Goal: Navigation & Orientation: Find specific page/section

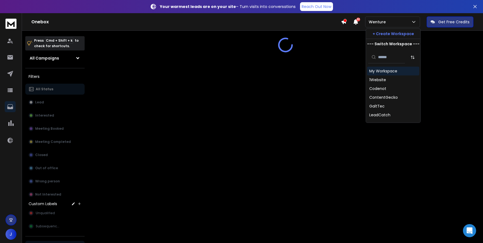
click at [377, 71] on div "My Workspace" at bounding box center [383, 70] width 28 height 5
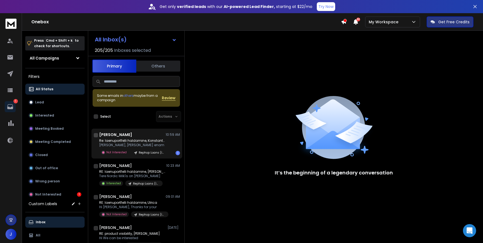
click at [155, 138] on div "[PERSON_NAME] 10:59 AM Re: laenuportfelli haldamine, Konstantīns Tere Madis, [P…" at bounding box center [139, 143] width 81 height 23
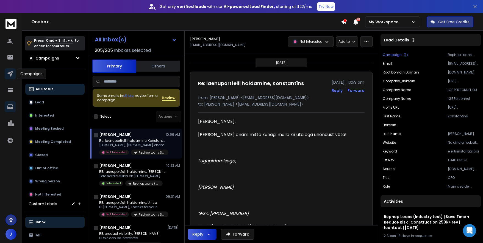
click at [8, 72] on icon at bounding box center [10, 74] width 7 height 7
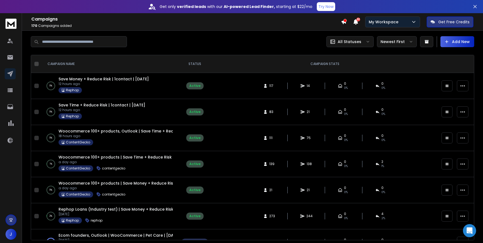
click at [383, 20] on p "My Workspace" at bounding box center [384, 21] width 32 height 5
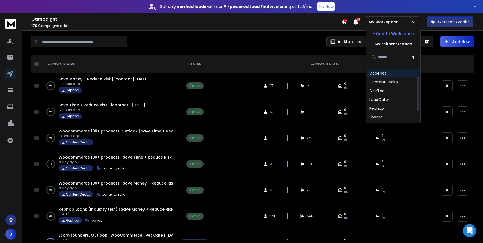
scroll to position [16, 0]
click at [382, 107] on div "Rephop" at bounding box center [376, 107] width 15 height 5
